Goal: Communication & Community: Participate in discussion

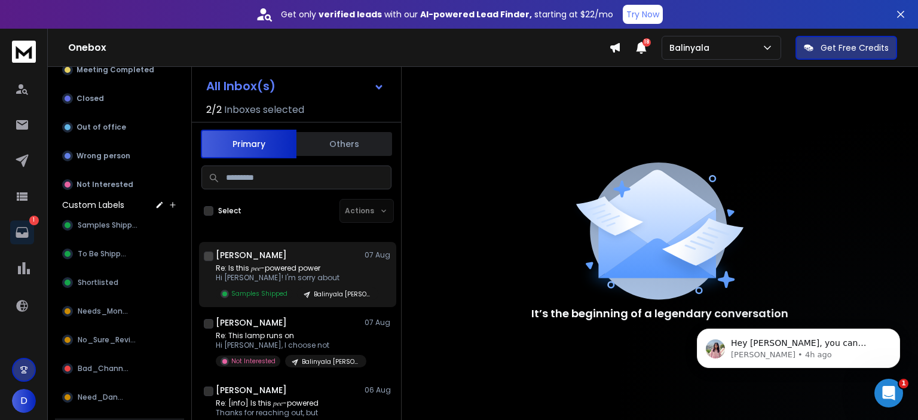
scroll to position [366, 0]
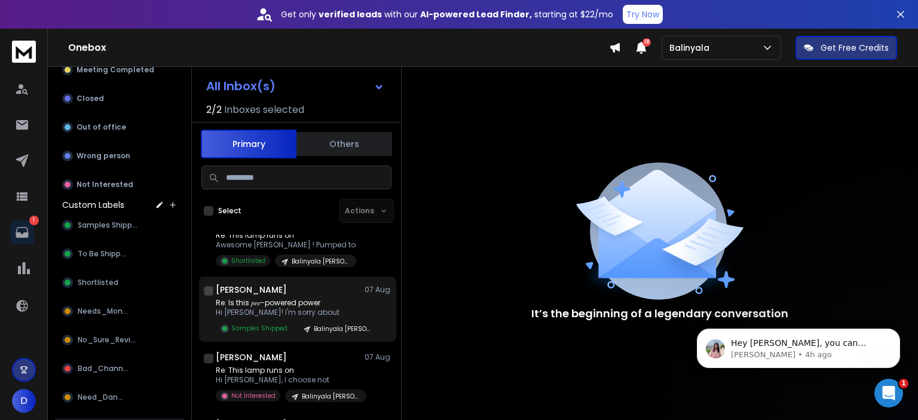
click at [305, 295] on div "Jara Wilson 07 Aug" at bounding box center [304, 290] width 176 height 12
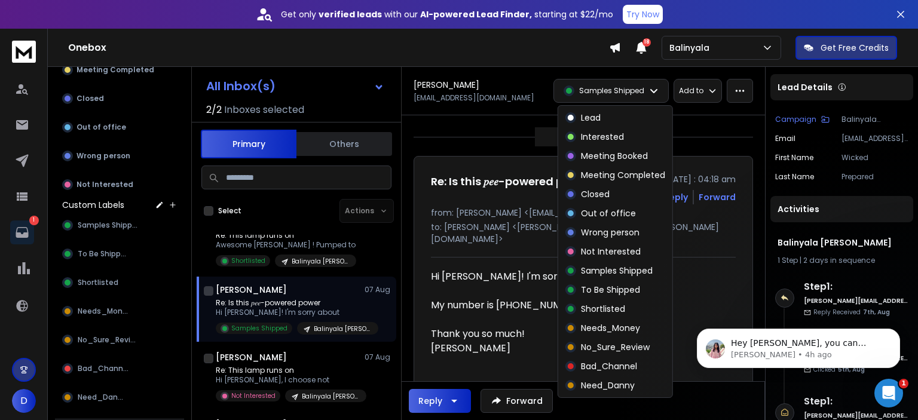
click at [661, 84] on div "Samples Shipped" at bounding box center [611, 90] width 114 height 23
click at [736, 144] on div "11 days ago" at bounding box center [582, 136] width 339 height 19
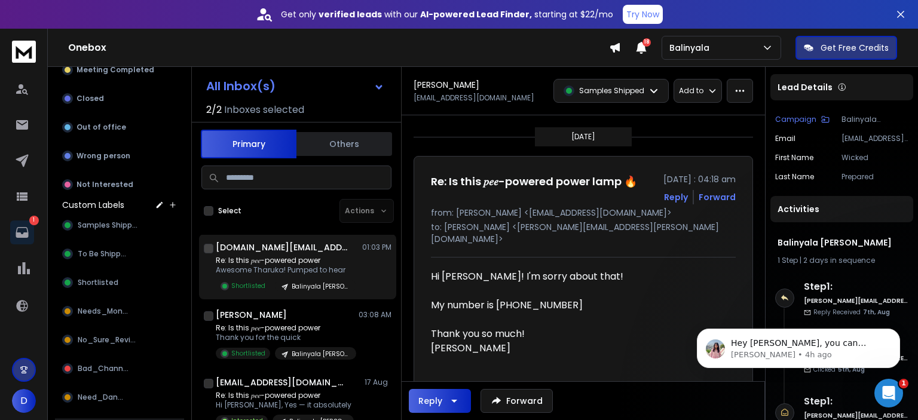
scroll to position [0, 0]
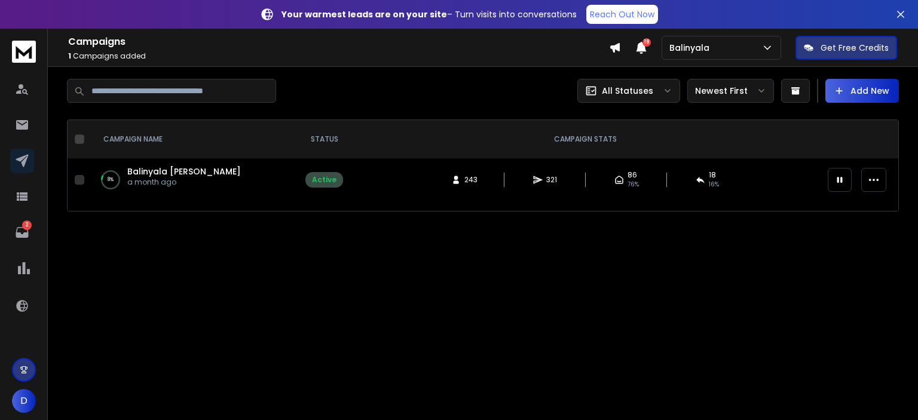
click at [203, 173] on span "Balinyala [PERSON_NAME]" at bounding box center [184, 171] width 114 height 12
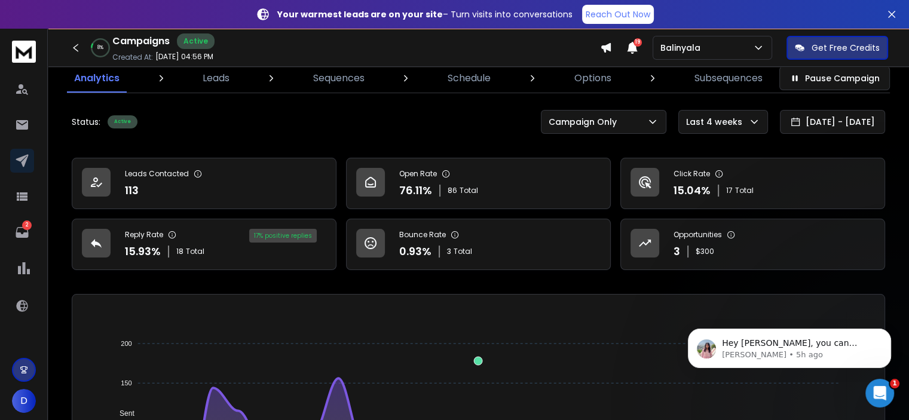
scroll to position [60, 0]
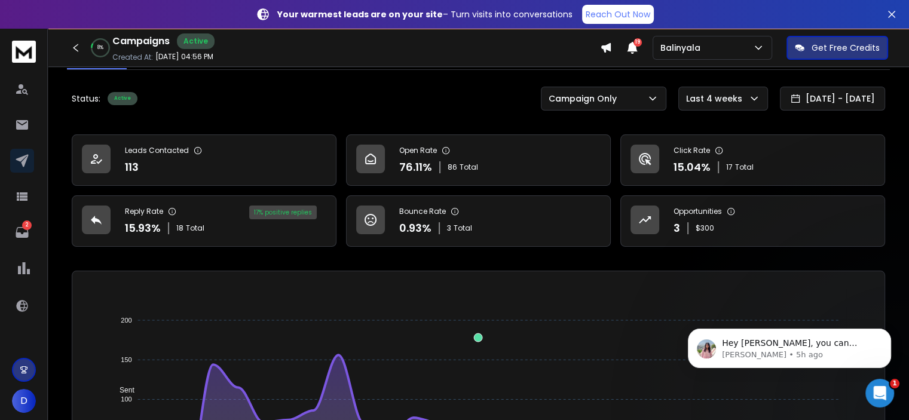
click at [431, 231] on div "0.93 % 3 Total" at bounding box center [435, 228] width 73 height 17
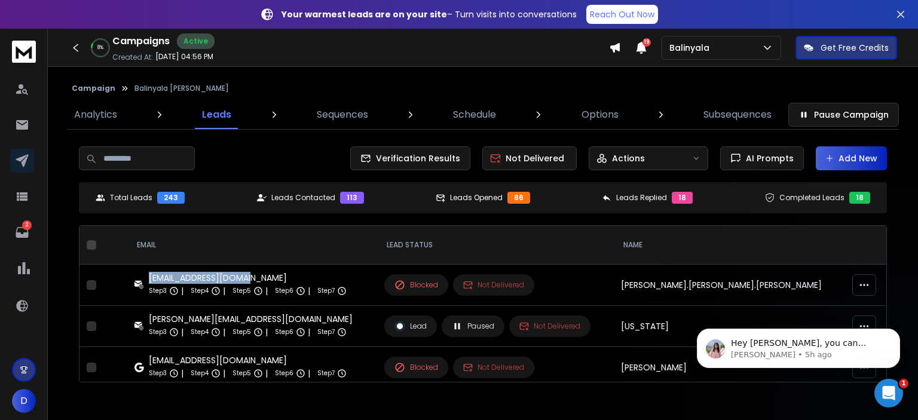
drag, startPoint x: 147, startPoint y: 275, endPoint x: 241, endPoint y: 278, distance: 93.8
click at [241, 278] on div "[EMAIL_ADDRESS][DOMAIN_NAME] Step 3 | Step 4 | Step 5 | Step 6 | Step 7" at bounding box center [251, 285] width 235 height 26
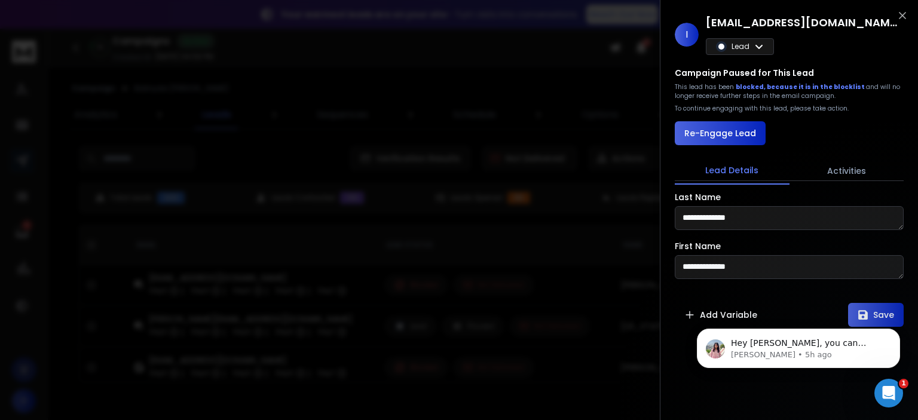
drag, startPoint x: 241, startPoint y: 278, endPoint x: 591, endPoint y: 176, distance: 364.7
click at [591, 176] on div at bounding box center [459, 210] width 918 height 420
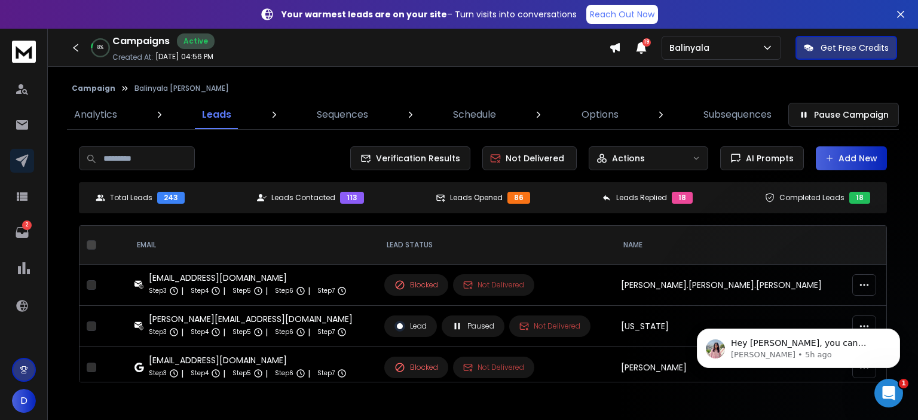
scroll to position [14, 0]
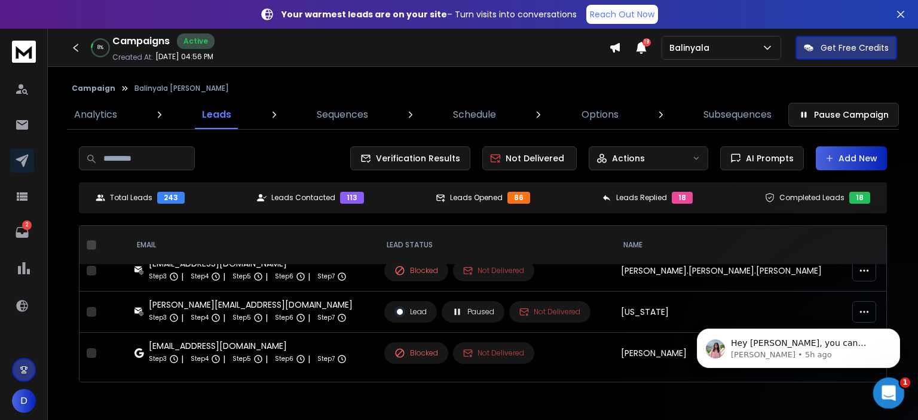
click at [882, 393] on icon "Open Intercom Messenger" at bounding box center [887, 392] width 20 height 20
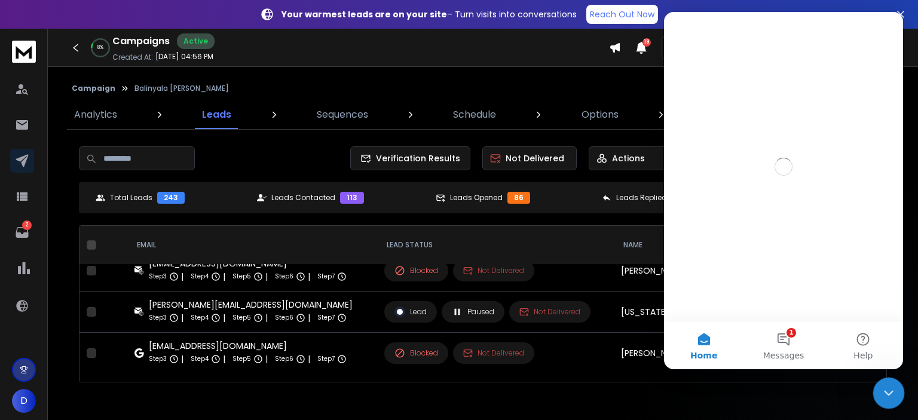
scroll to position [0, 0]
click at [888, 390] on icon "Close Intercom Messenger" at bounding box center [886, 391] width 14 height 14
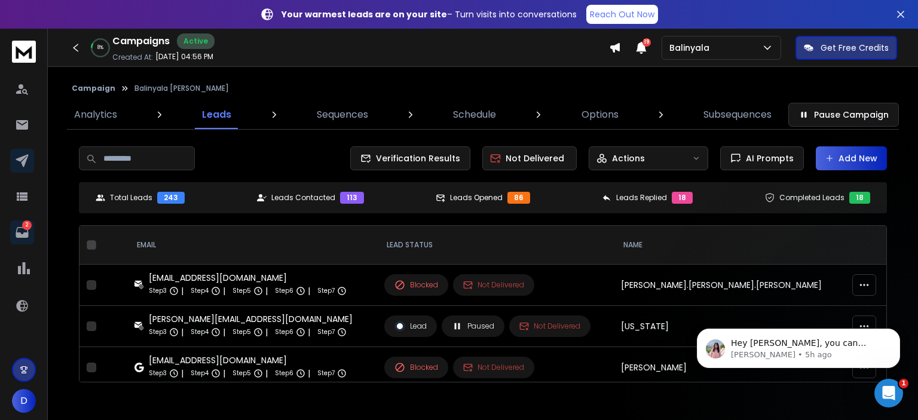
click at [32, 236] on link "2" at bounding box center [22, 232] width 24 height 24
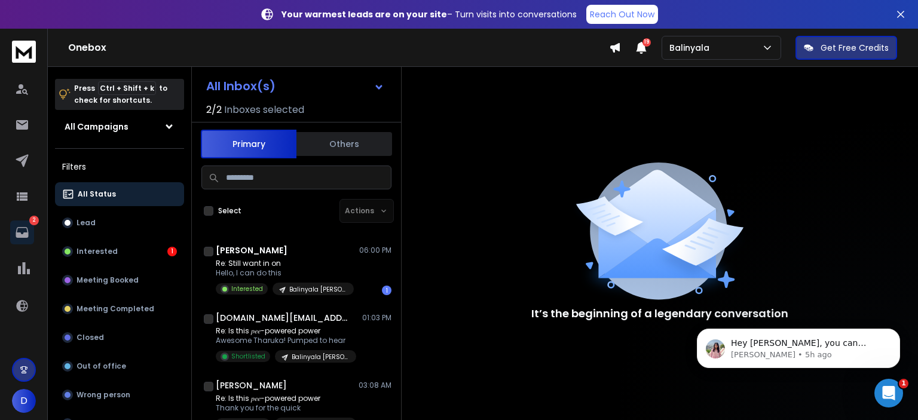
click at [334, 140] on button "Others" at bounding box center [344, 144] width 96 height 26
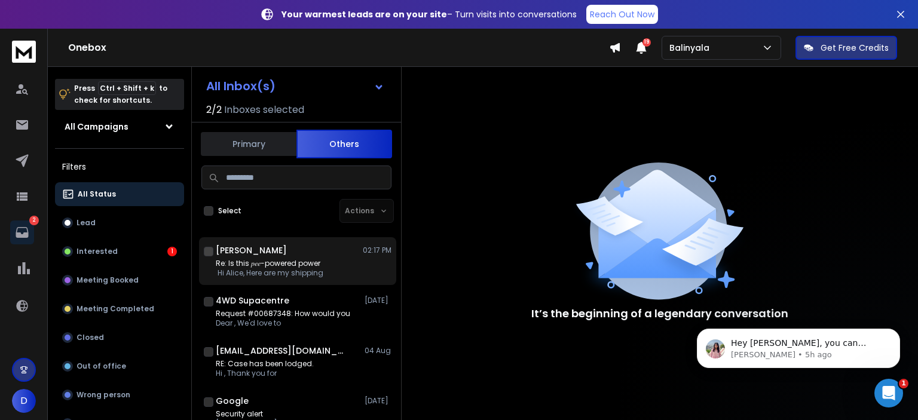
click at [284, 260] on p "Re: Is this 𝑝𝑒𝑒-powered power" at bounding box center [270, 264] width 108 height 10
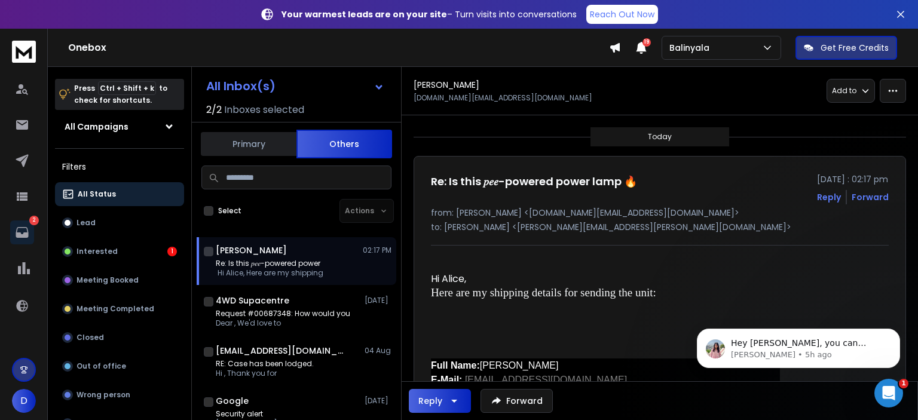
click at [893, 85] on button "button" at bounding box center [892, 91] width 26 height 24
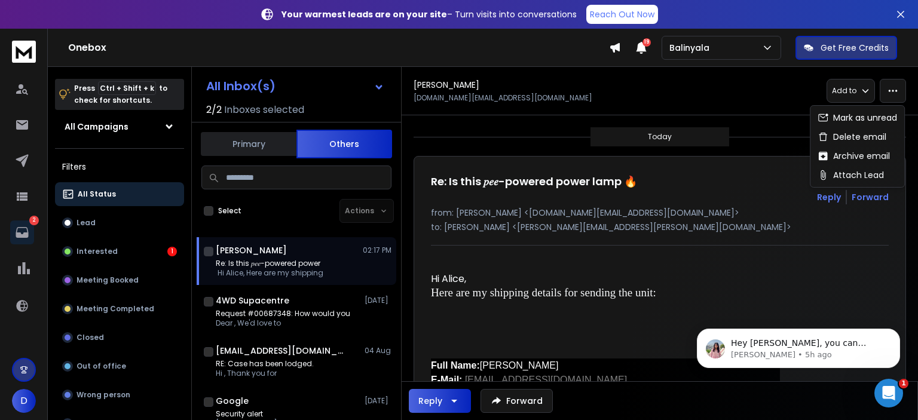
click at [777, 85] on div "Add to" at bounding box center [784, 91] width 243 height 24
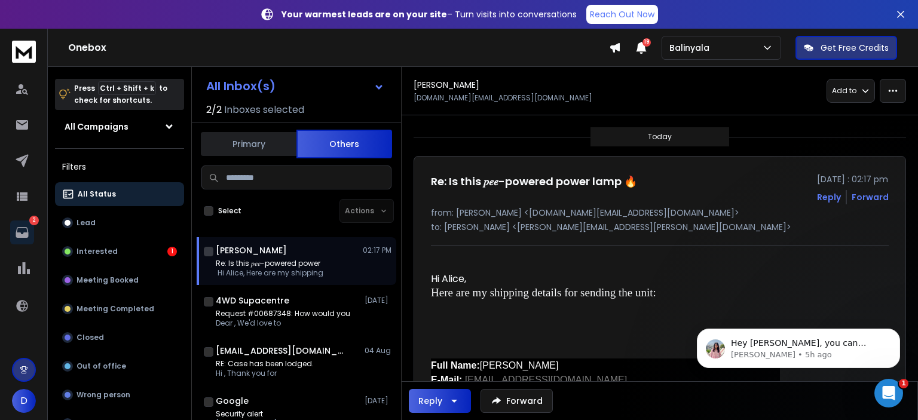
click at [855, 92] on p "Add to" at bounding box center [844, 91] width 24 height 10
click at [780, 96] on div "Add to" at bounding box center [784, 91] width 243 height 24
click at [354, 212] on div "Actions" at bounding box center [366, 211] width 54 height 24
click at [878, 391] on icon "Open Intercom Messenger" at bounding box center [887, 392] width 20 height 20
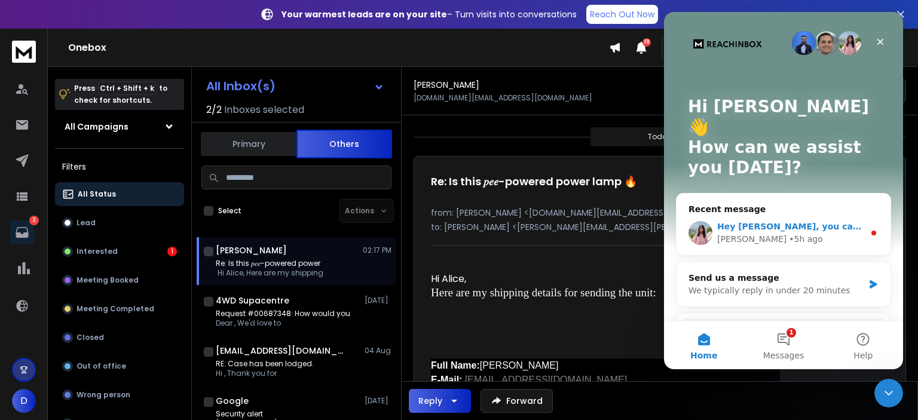
click at [829, 233] on div "[PERSON_NAME] • 5h ago" at bounding box center [790, 239] width 147 height 13
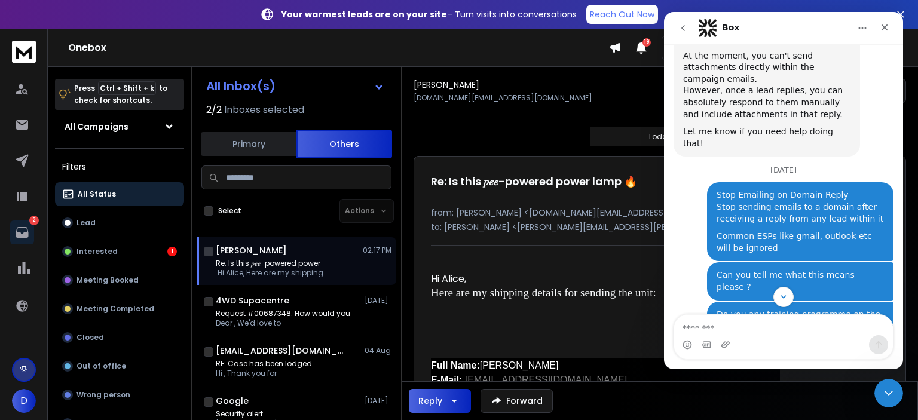
scroll to position [1845, 0]
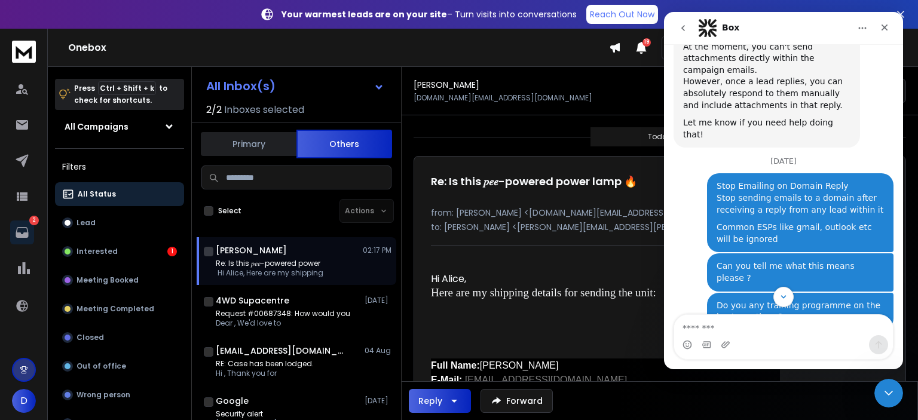
click at [810, 326] on textarea "Message…" at bounding box center [783, 325] width 219 height 20
type textarea "**********"
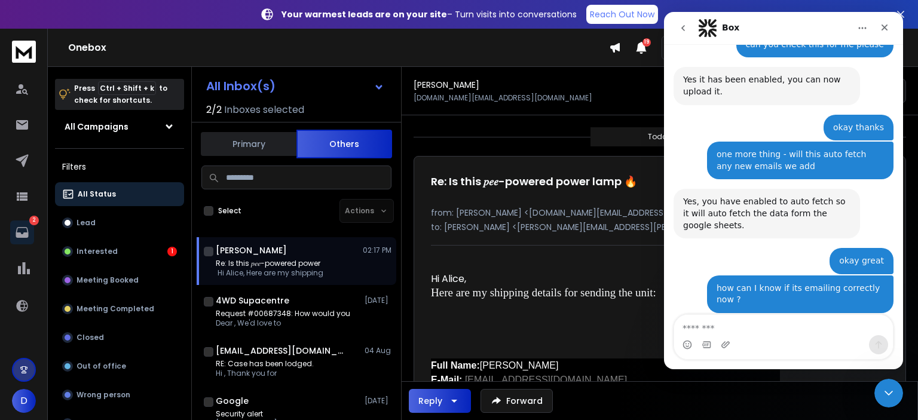
scroll to position [4250, 0]
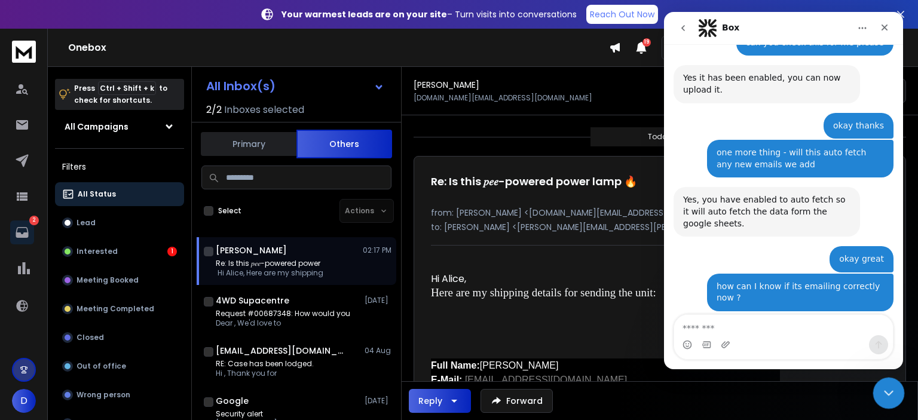
click at [887, 394] on icon "Close Intercom Messenger" at bounding box center [886, 391] width 14 height 14
